Goal: Check status

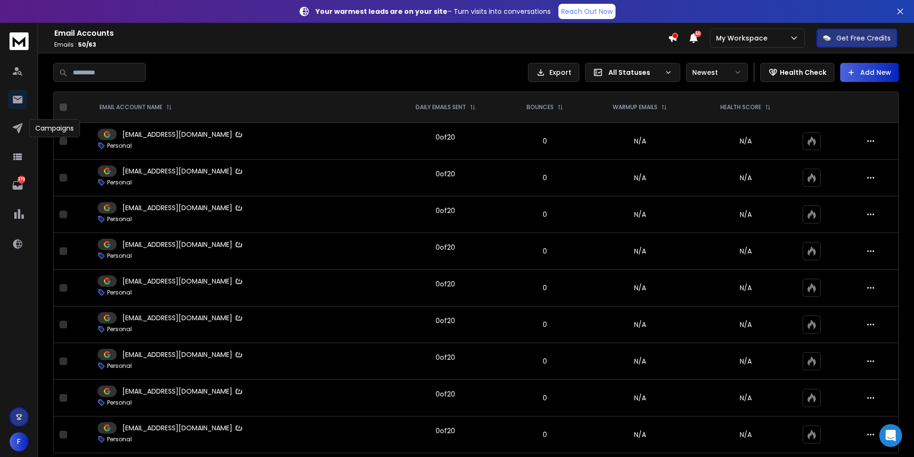
click at [16, 141] on div at bounding box center [19, 130] width 22 height 23
click at [18, 133] on icon at bounding box center [17, 127] width 11 height 11
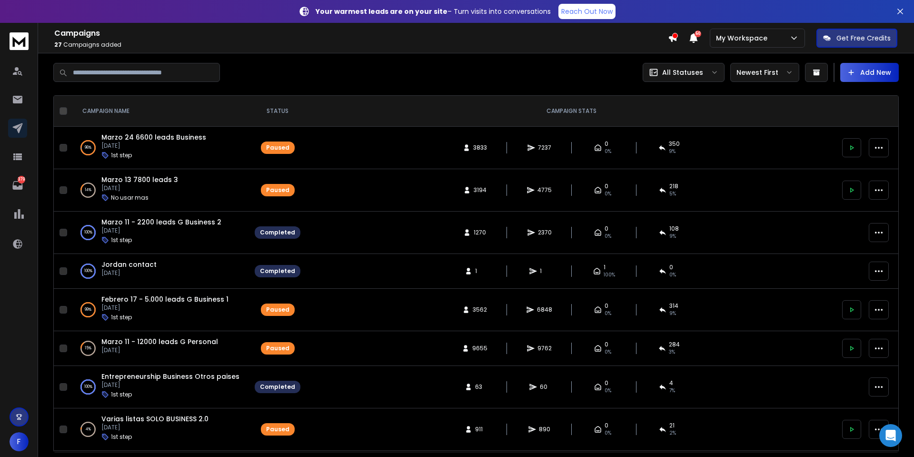
click at [224, 339] on div "15 % Marzo 11 - 12000 leads G Personal [DATE]" at bounding box center [159, 348] width 159 height 23
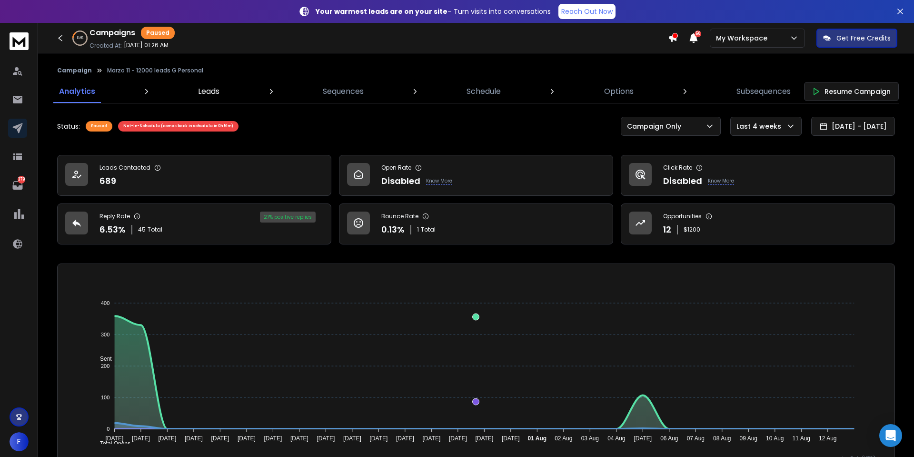
click at [218, 93] on p "Leads" at bounding box center [208, 91] width 21 height 11
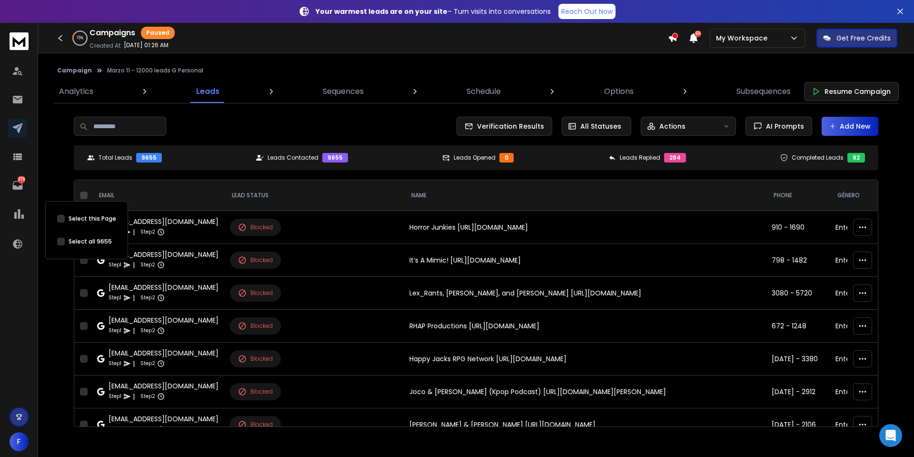
click at [83, 193] on button "Select this Page" at bounding box center [84, 195] width 8 height 8
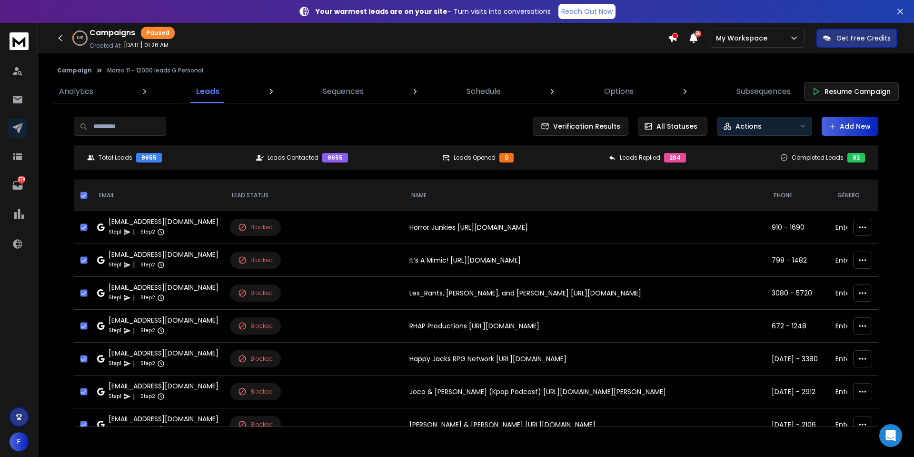
click at [730, 124] on icon "button" at bounding box center [727, 126] width 9 height 9
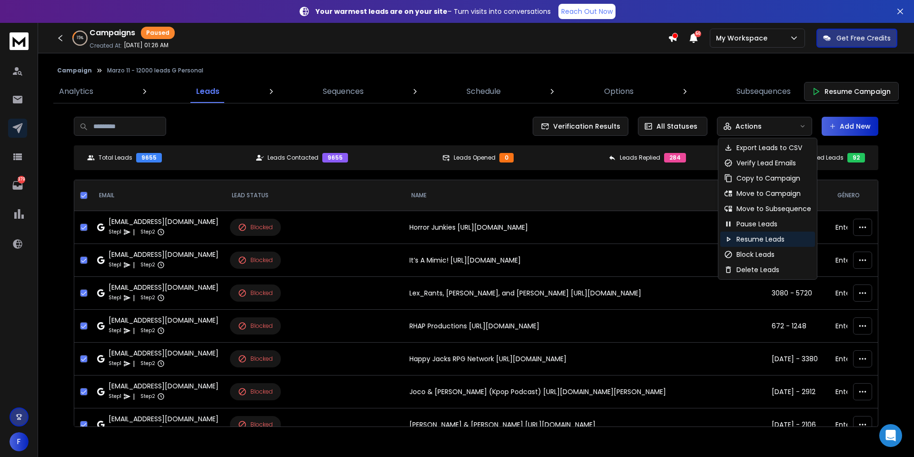
click at [568, 173] on div "Verification Results All Statuses Actions Add New Total Leads 9655 Leads Contac…" at bounding box center [476, 267] width 805 height 300
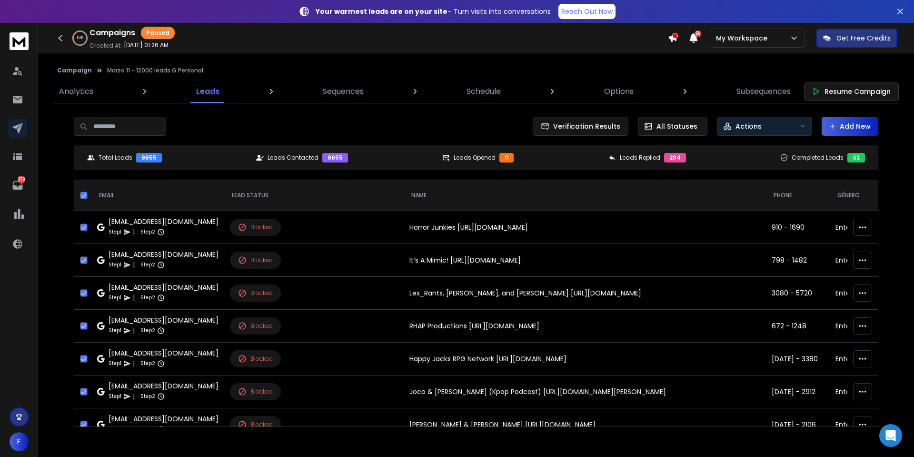
click at [768, 126] on div "Actions" at bounding box center [759, 126] width 72 height 10
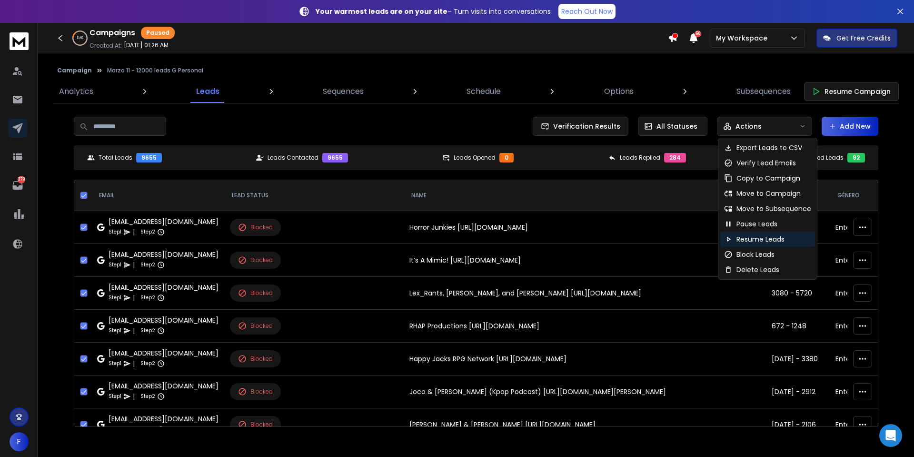
click at [599, 172] on div "Verification Results All Statuses Actions Add New Total Leads 9655 Leads Contac…" at bounding box center [476, 267] width 805 height 300
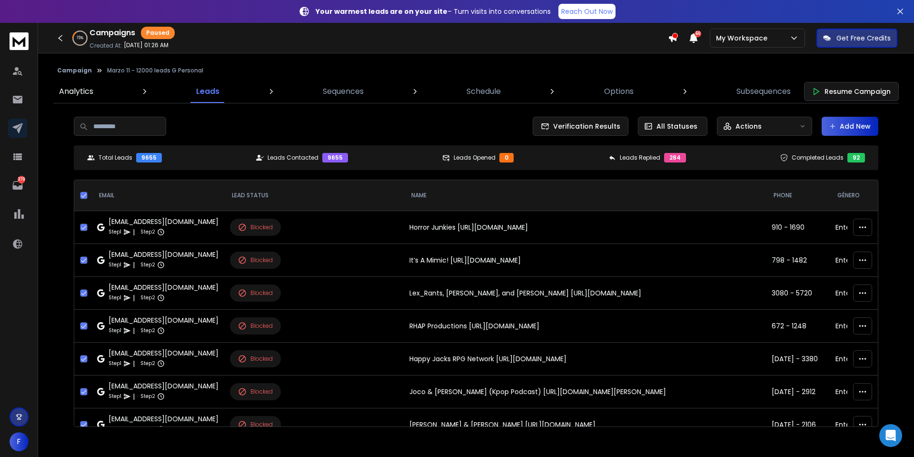
click at [84, 90] on p "Analytics" at bounding box center [76, 91] width 34 height 11
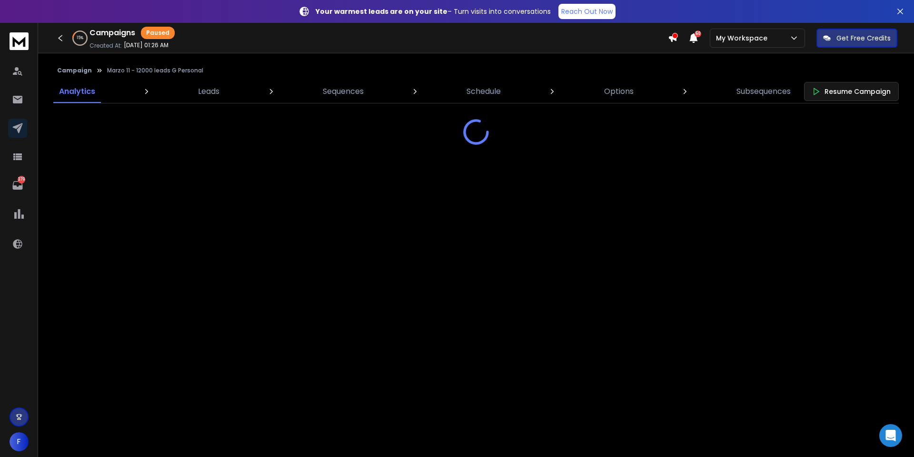
click at [84, 90] on p "Analytics" at bounding box center [77, 91] width 36 height 11
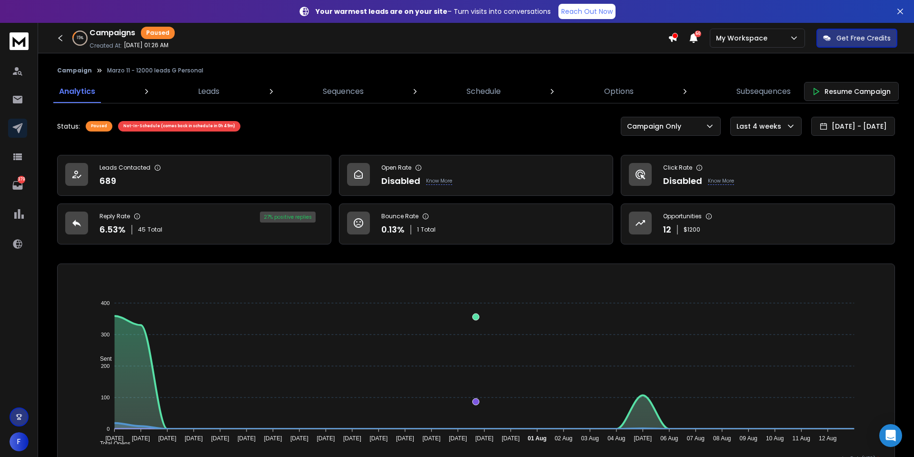
scroll to position [137, 0]
